Goal: Task Accomplishment & Management: Manage account settings

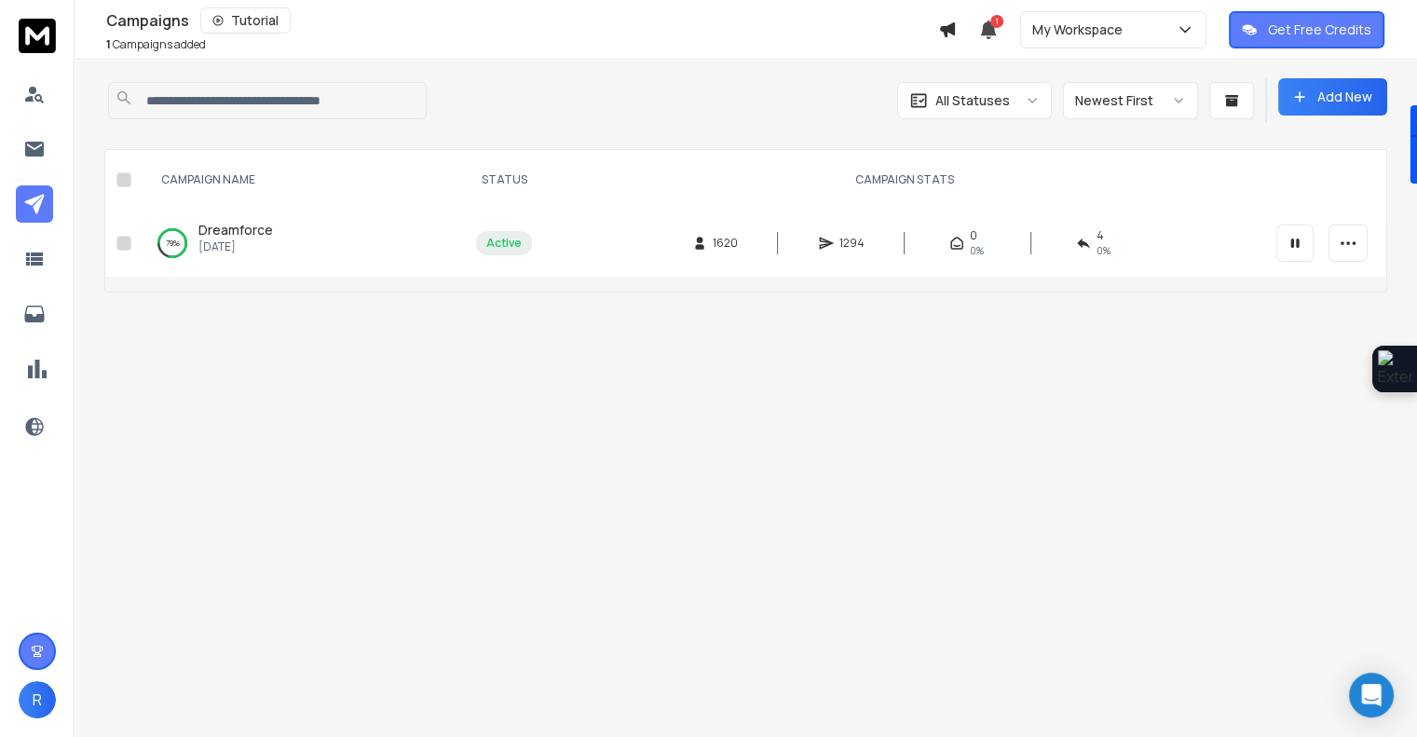
click at [620, 99] on div at bounding box center [425, 100] width 642 height 45
click at [38, 147] on icon at bounding box center [34, 149] width 19 height 15
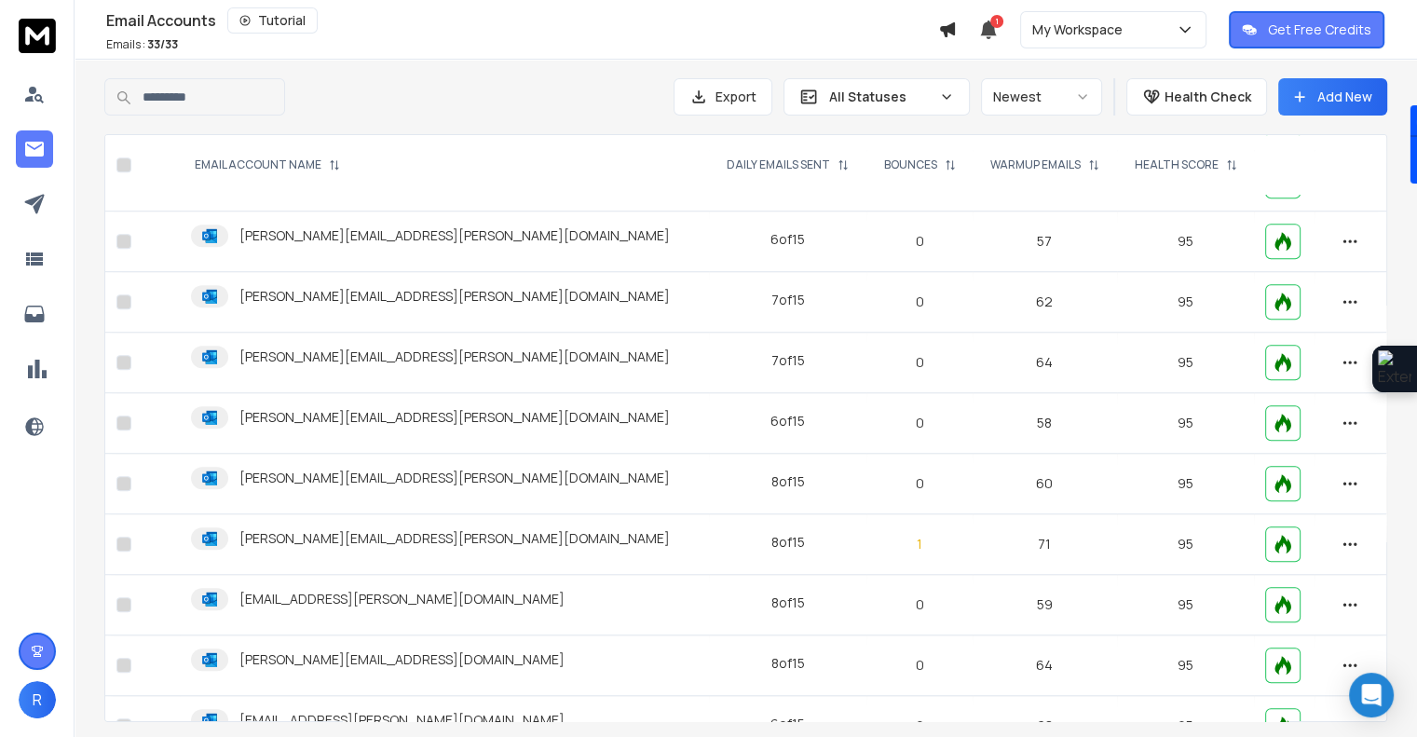
scroll to position [1480, 0]
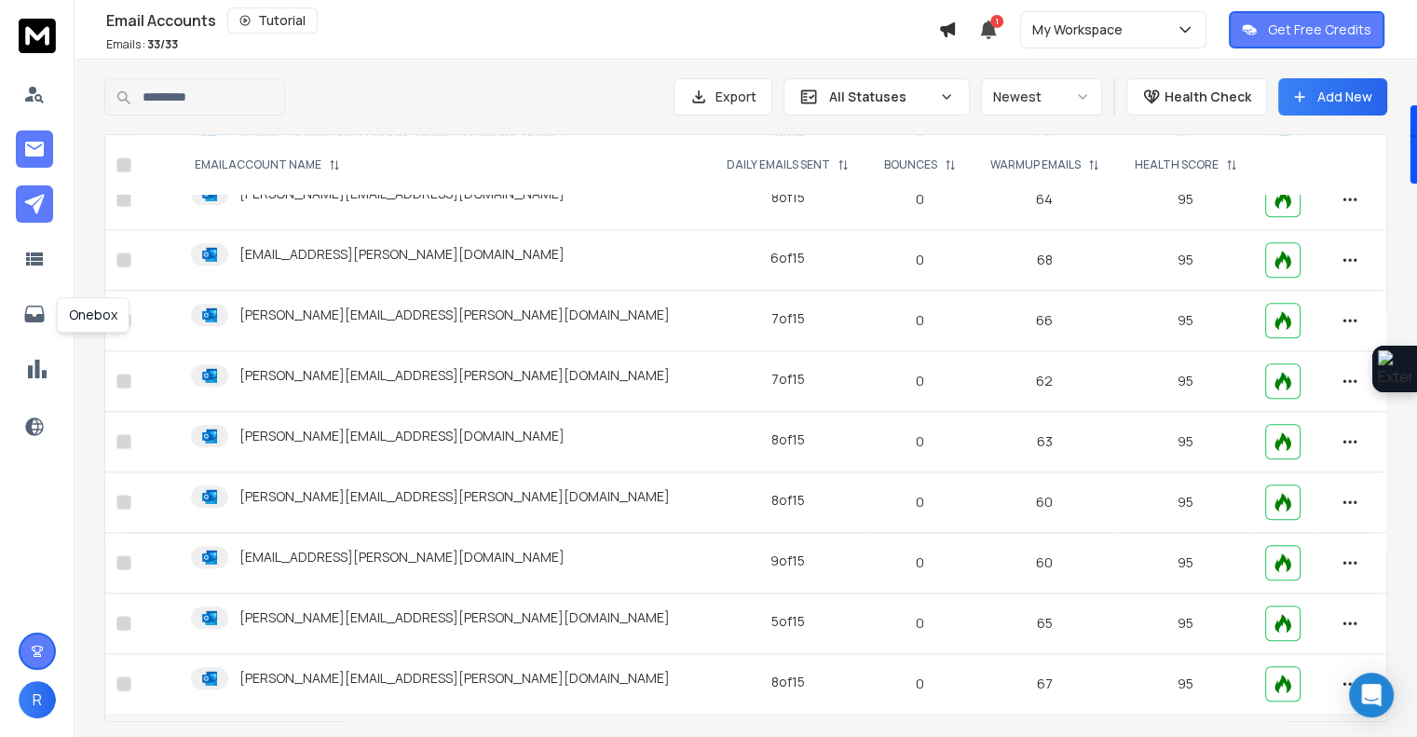
click at [30, 210] on icon at bounding box center [34, 204] width 22 height 22
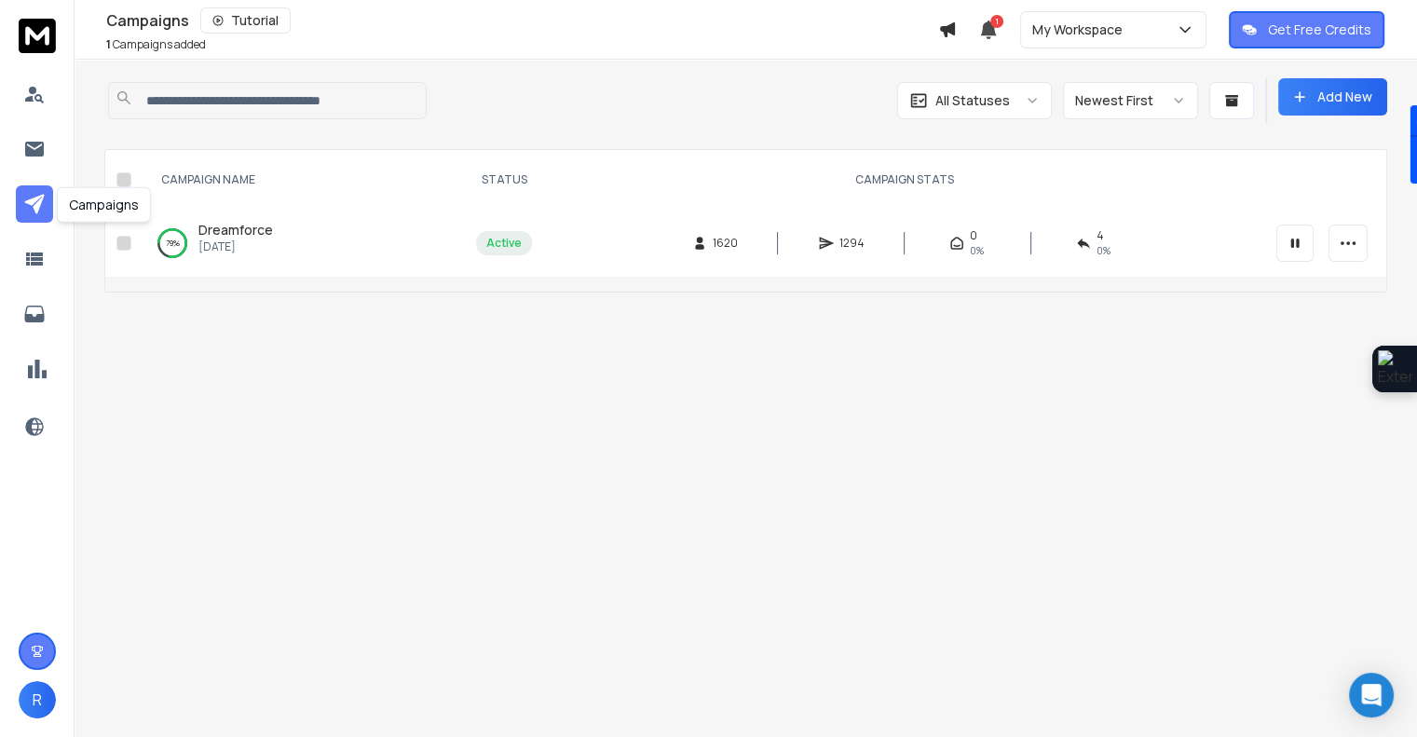
click at [373, 390] on div "Campaigns 1 Campaigns Added All Statuses Newest First Add New CAMPAIGN NAME STA…" at bounding box center [745, 446] width 1283 height 737
click at [43, 148] on icon at bounding box center [34, 149] width 19 height 15
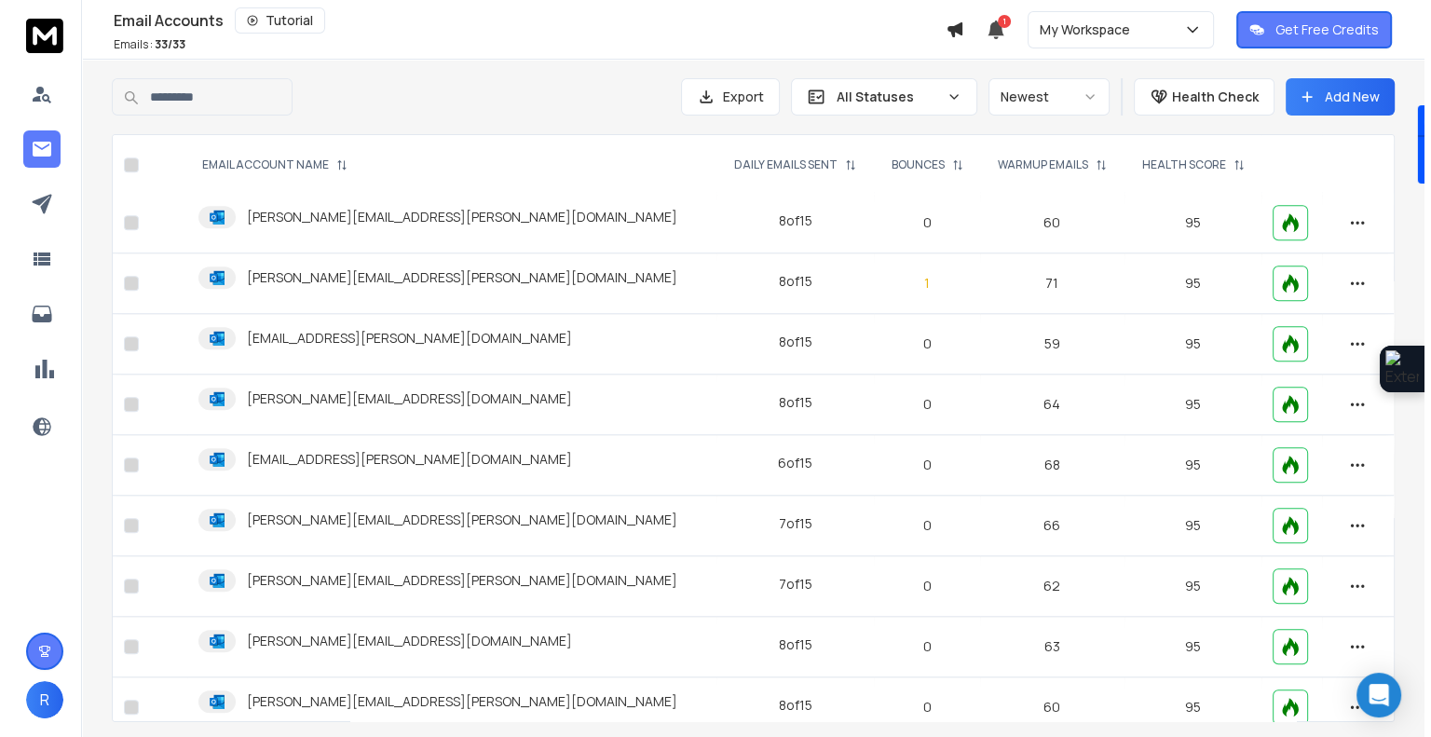
scroll to position [1480, 0]
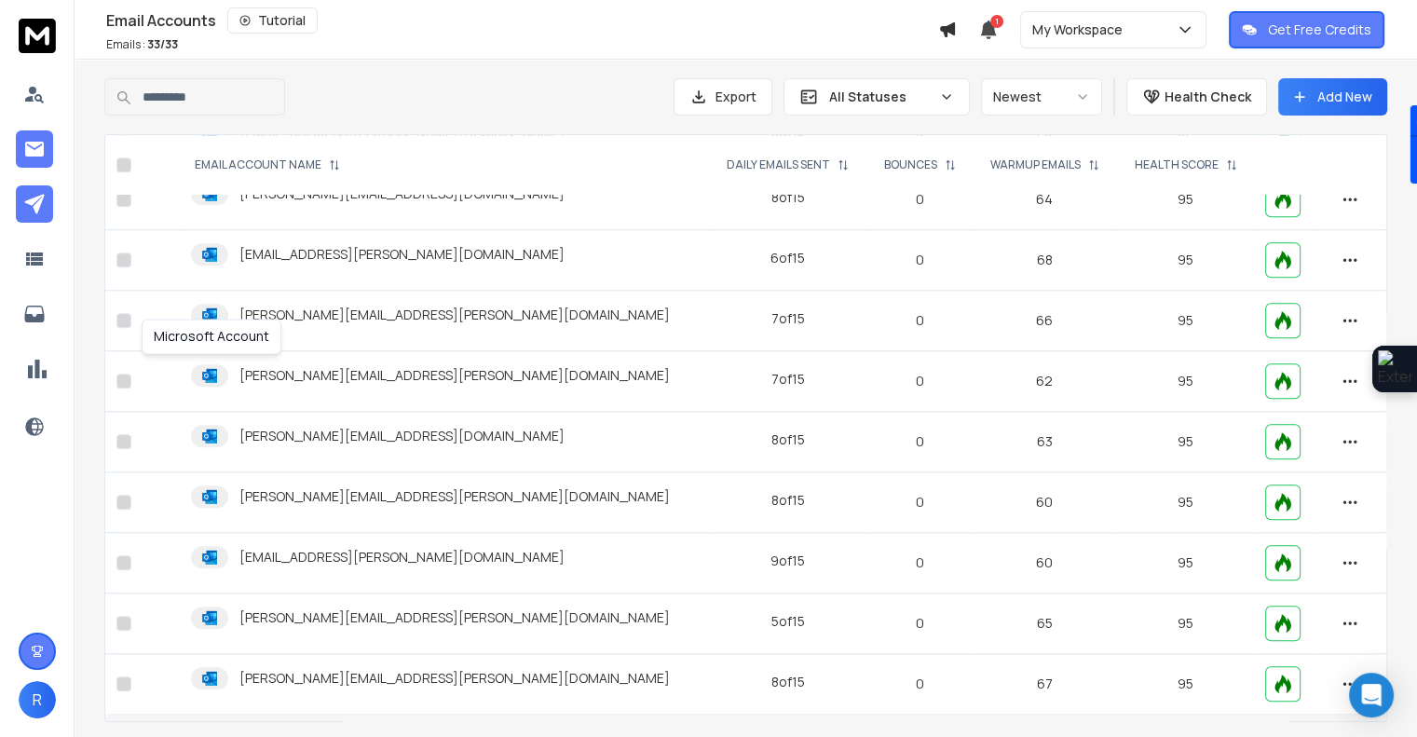
click at [38, 197] on icon at bounding box center [34, 205] width 20 height 20
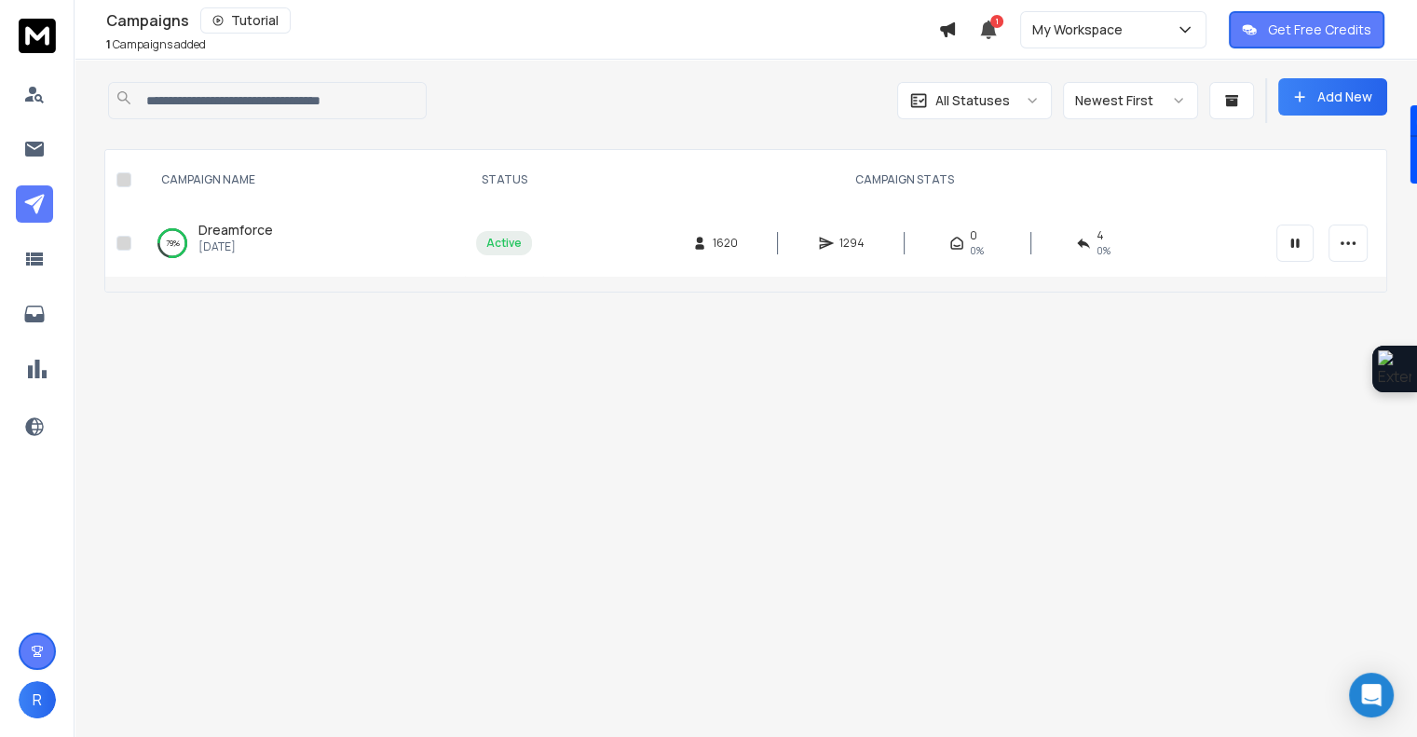
click at [576, 91] on div at bounding box center [425, 100] width 642 height 45
click at [40, 697] on span "R" at bounding box center [37, 699] width 37 height 37
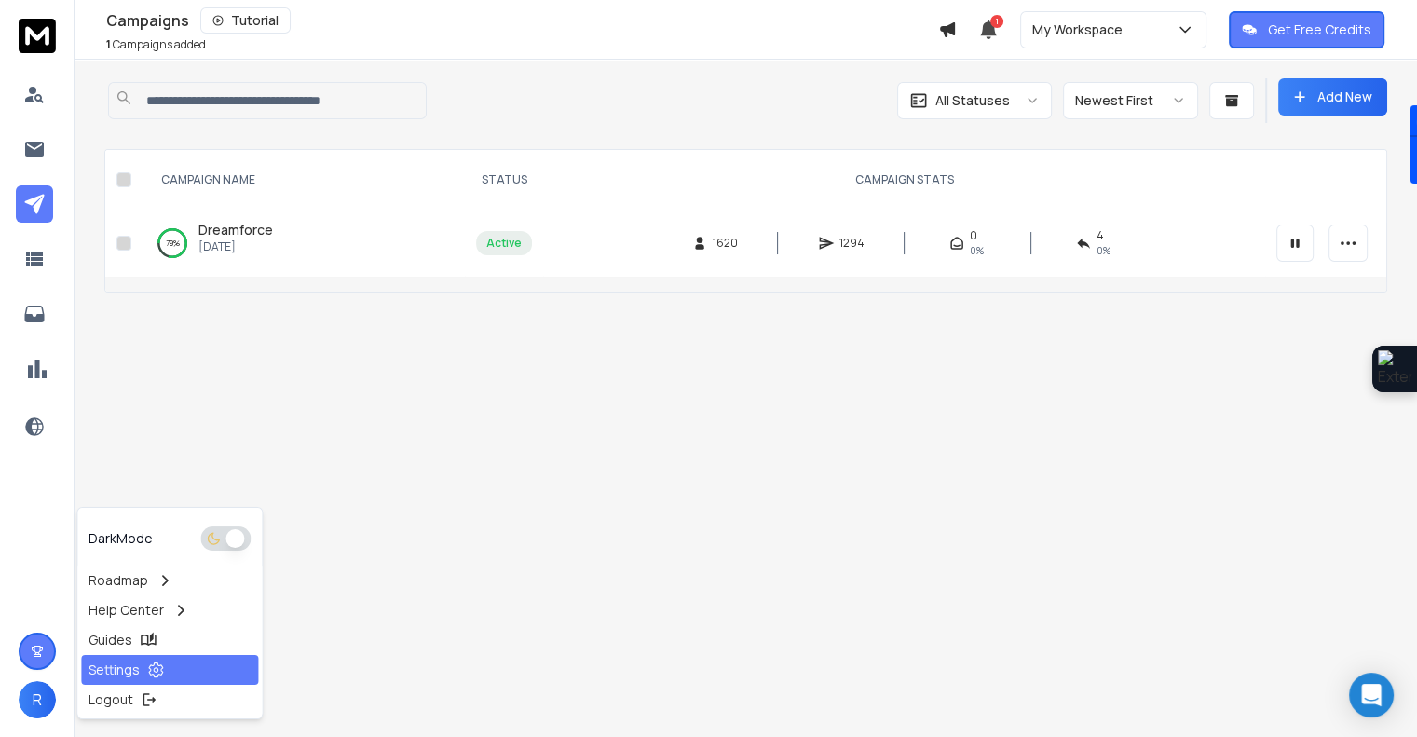
click at [130, 674] on p "Settings" at bounding box center [114, 670] width 51 height 19
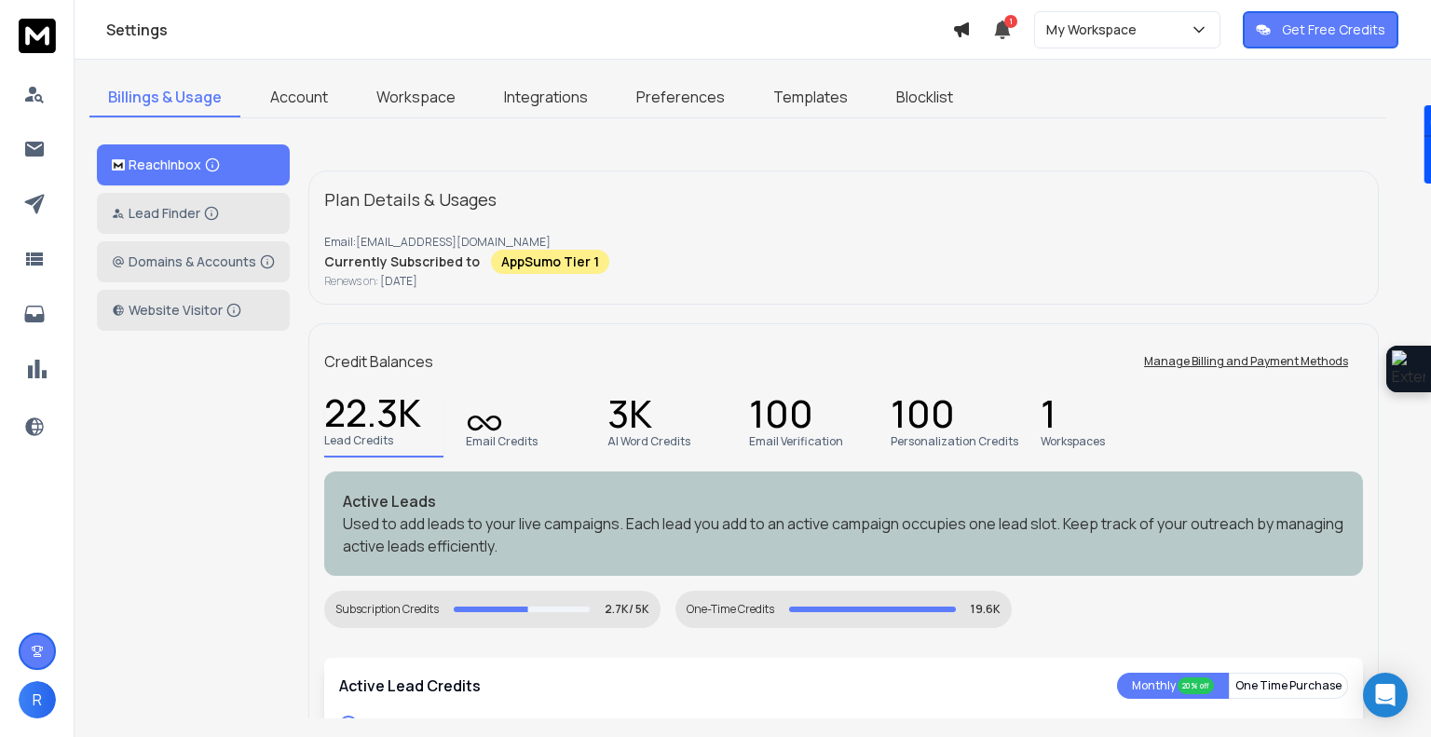
click at [30, 184] on div at bounding box center [37, 263] width 43 height 376
